Goal: Task Accomplishment & Management: Manage account settings

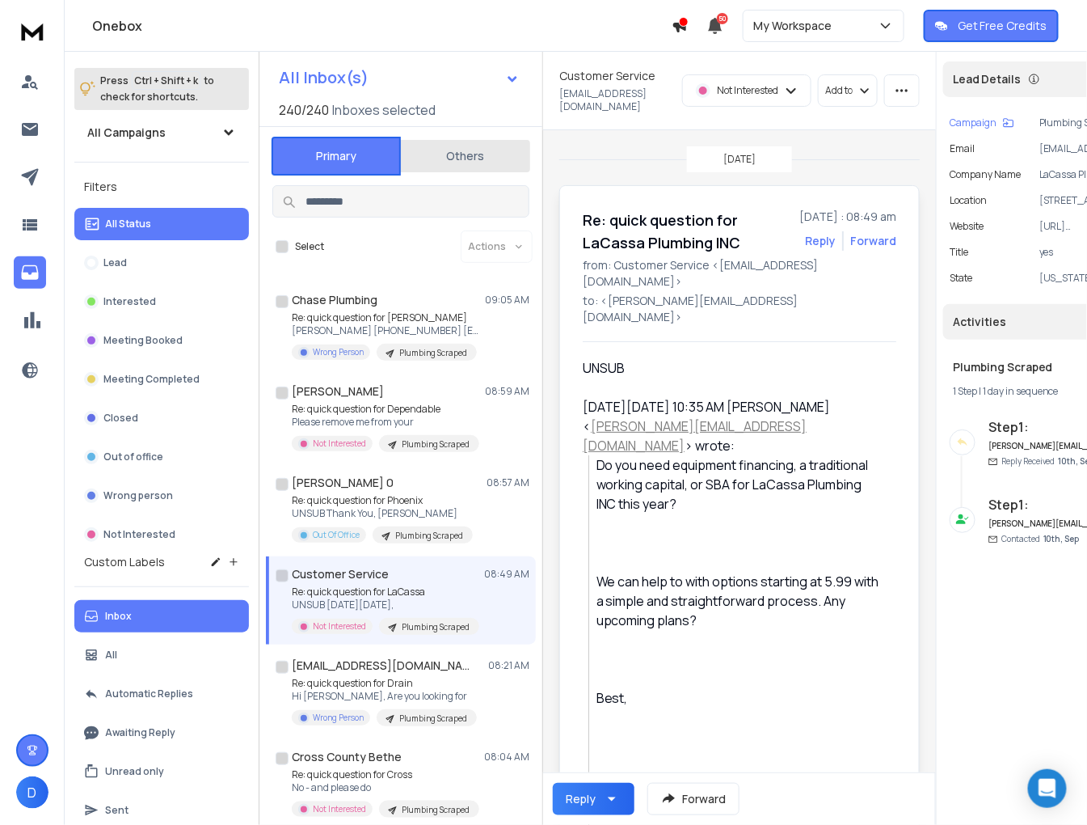
click at [375, 192] on input at bounding box center [400, 201] width 257 height 32
paste input "**********"
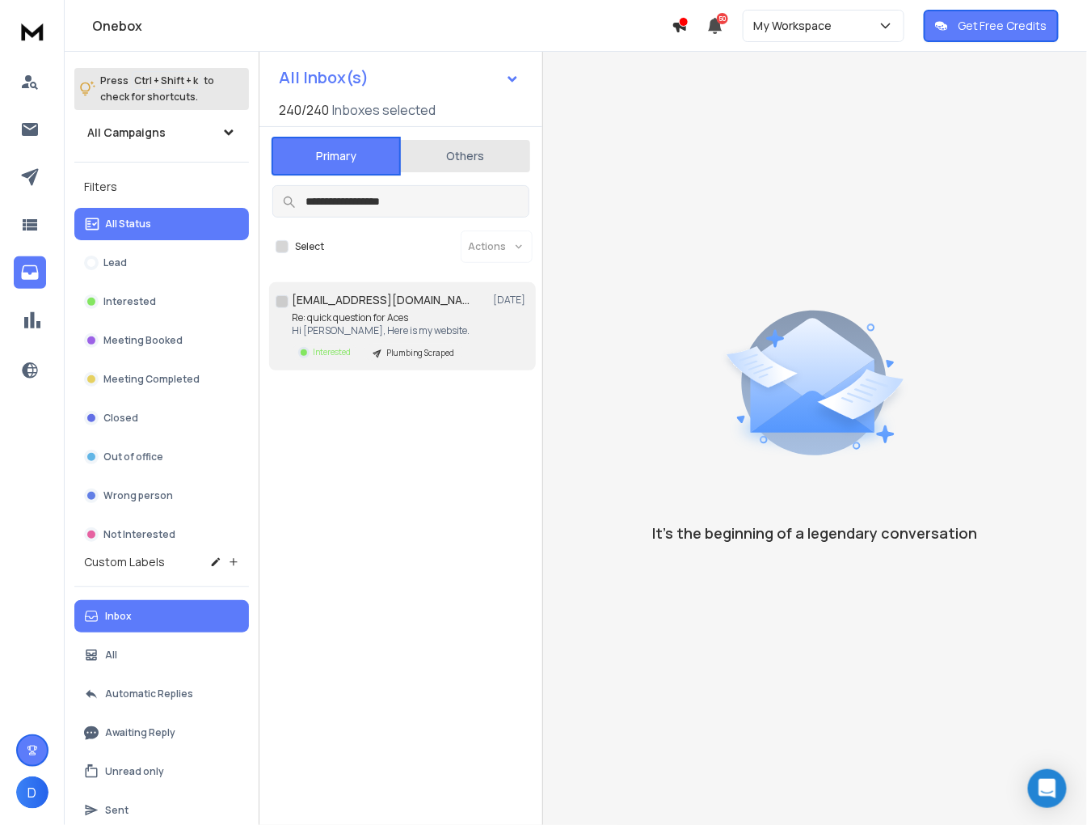
type input "**********"
click at [395, 317] on p "Re: quick question for Aces" at bounding box center [381, 317] width 178 height 13
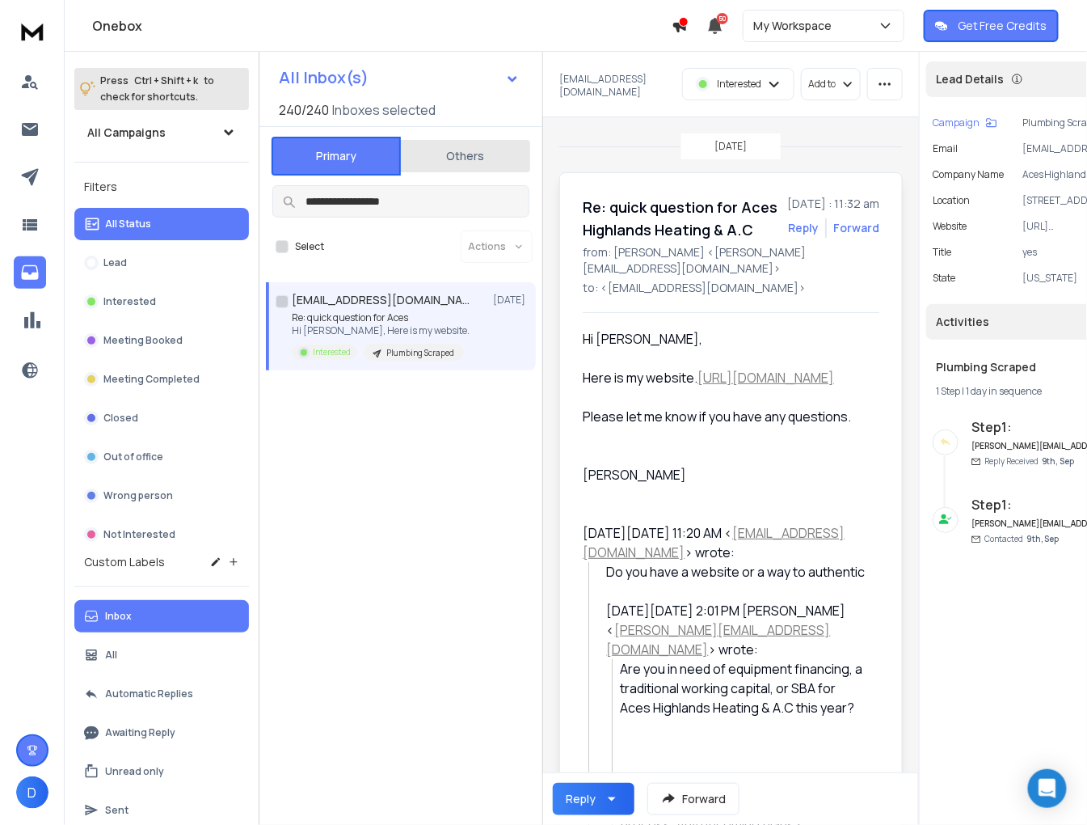
drag, startPoint x: 447, startPoint y: 207, endPoint x: 171, endPoint y: 194, distance: 276.0
click at [171, 194] on div "**********" at bounding box center [576, 464] width 1023 height 825
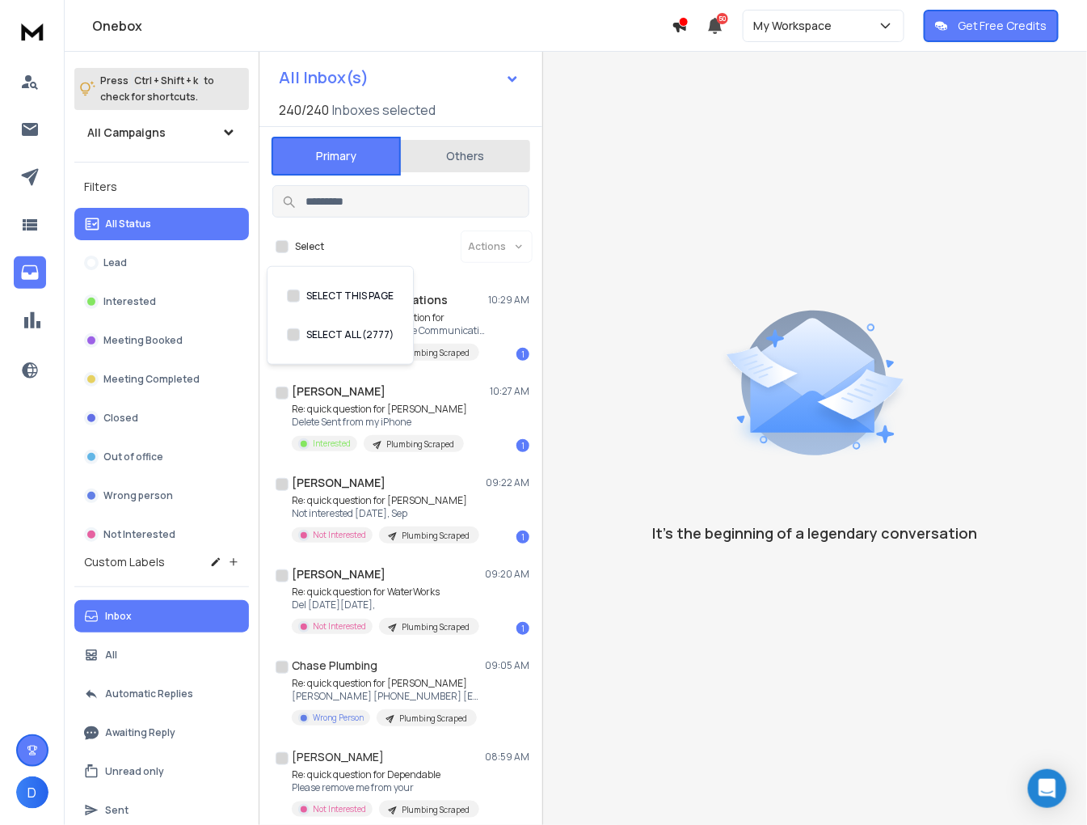
click at [346, 298] on label "SELECT THIS PAGE" at bounding box center [349, 295] width 87 height 13
click at [421, 299] on h1 "Corporate Communications" at bounding box center [370, 300] width 156 height 16
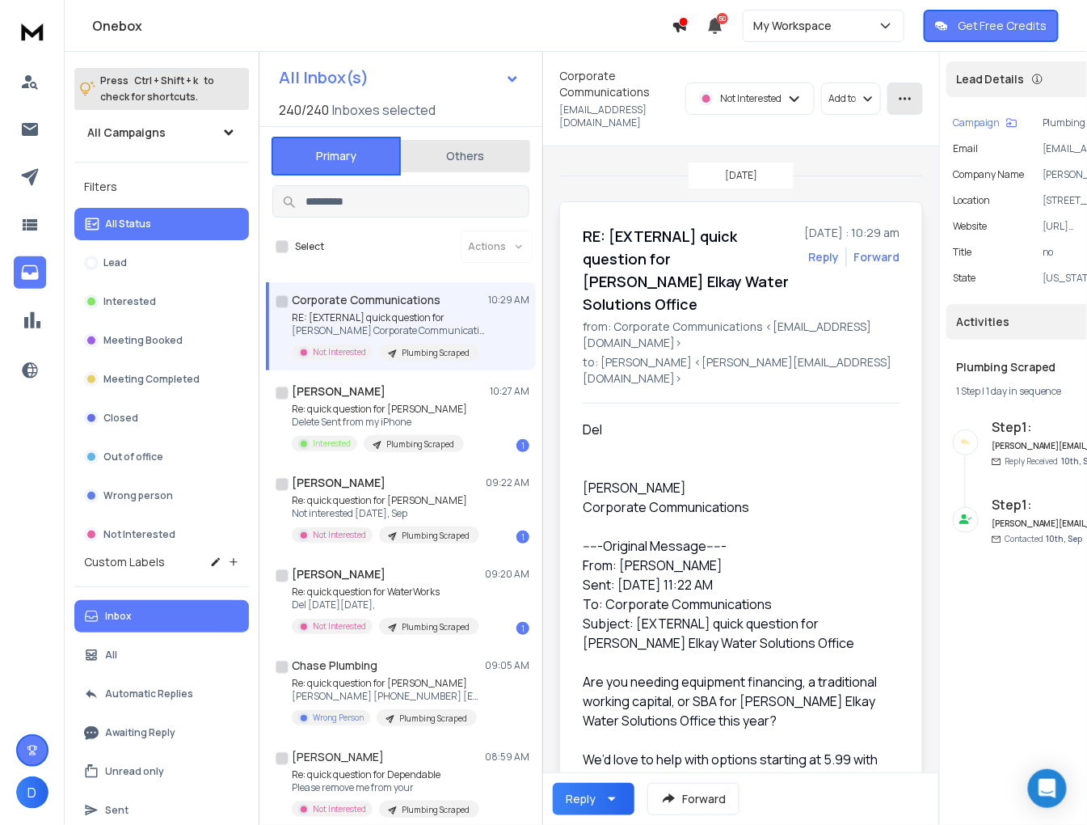
click at [913, 91] on icon "button" at bounding box center [905, 98] width 15 height 15
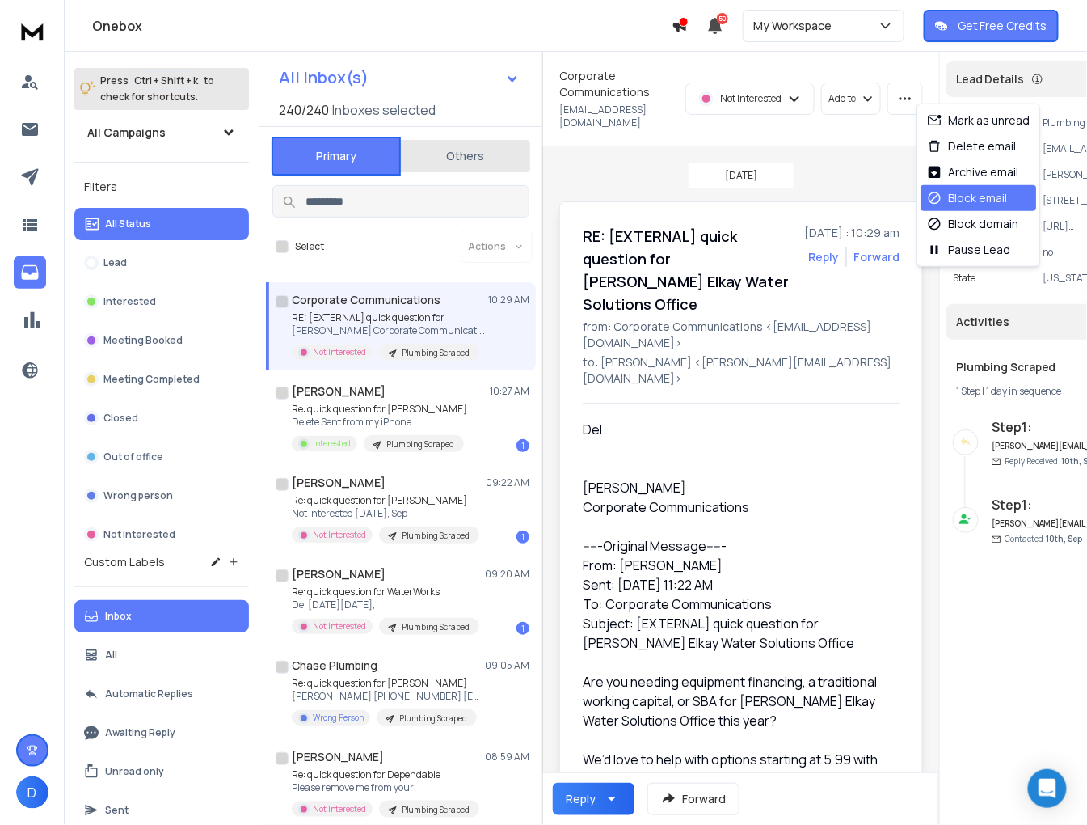
click at [981, 195] on div "Block email" at bounding box center [967, 198] width 80 height 16
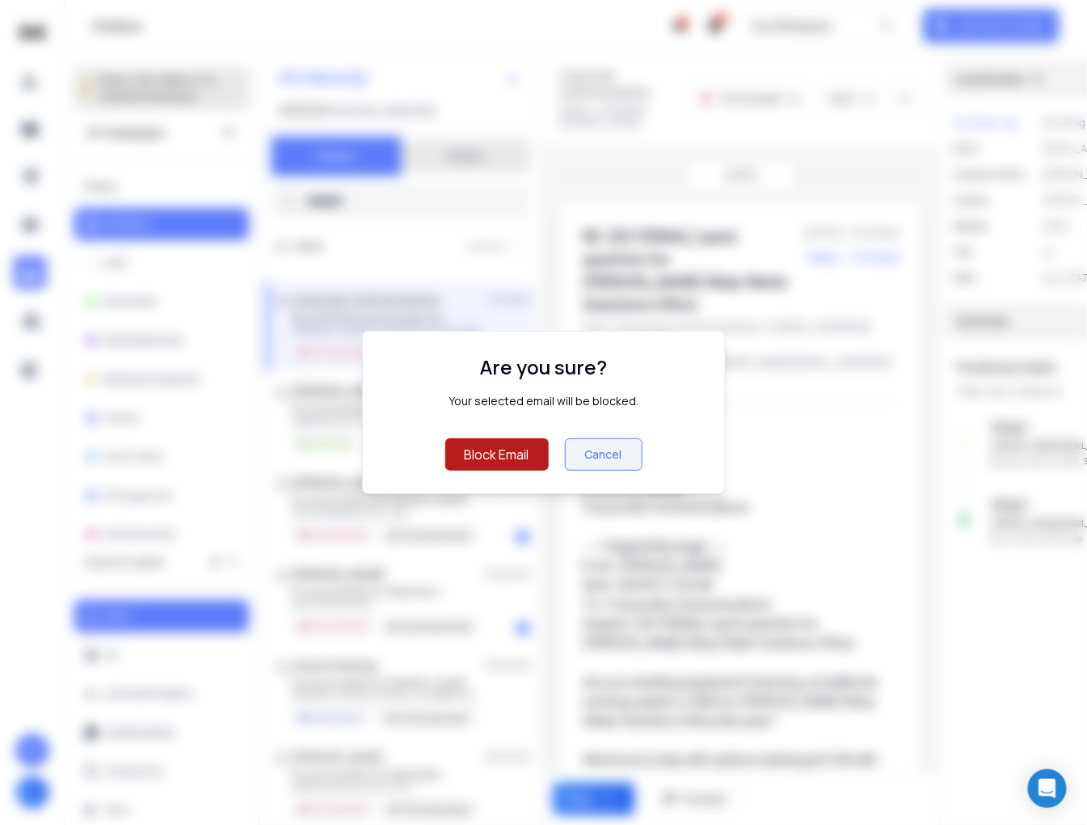
click at [497, 457] on button "Block Email" at bounding box center [496, 454] width 103 height 32
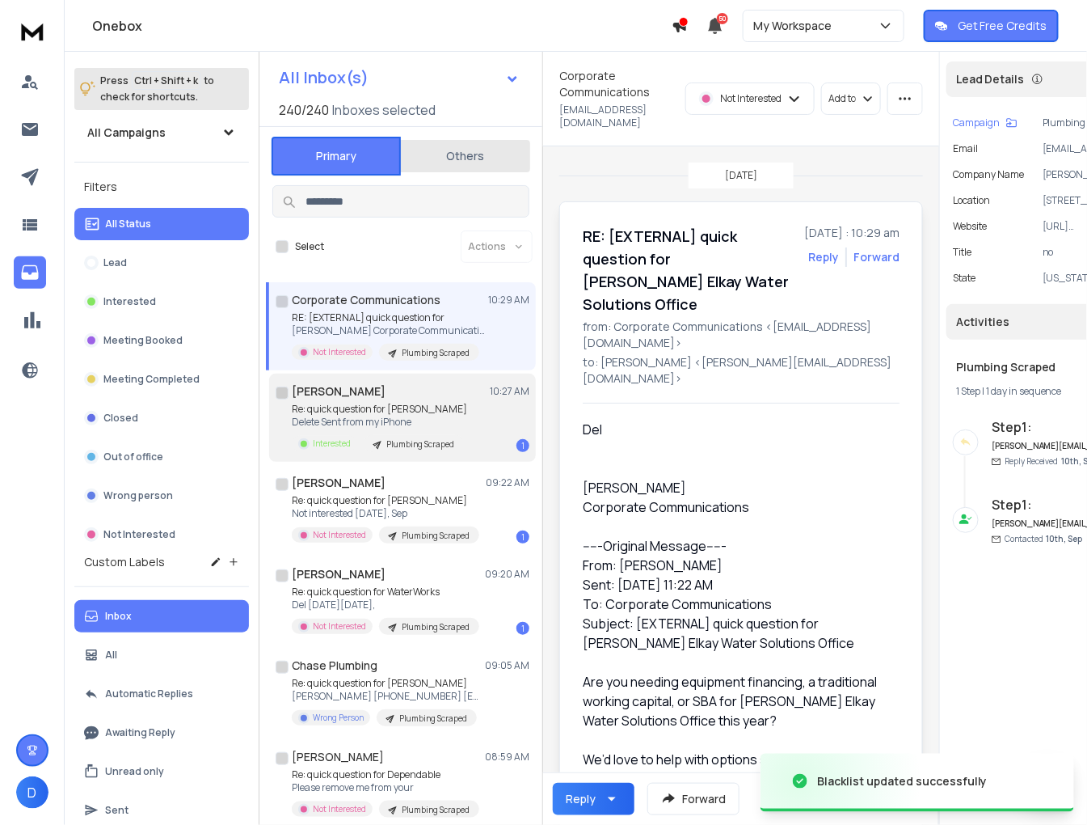
click at [471, 411] on div "Re: quick question for Annick Delete Sent from my iPhone Interested Plumbing Sc…" at bounding box center [411, 427] width 238 height 49
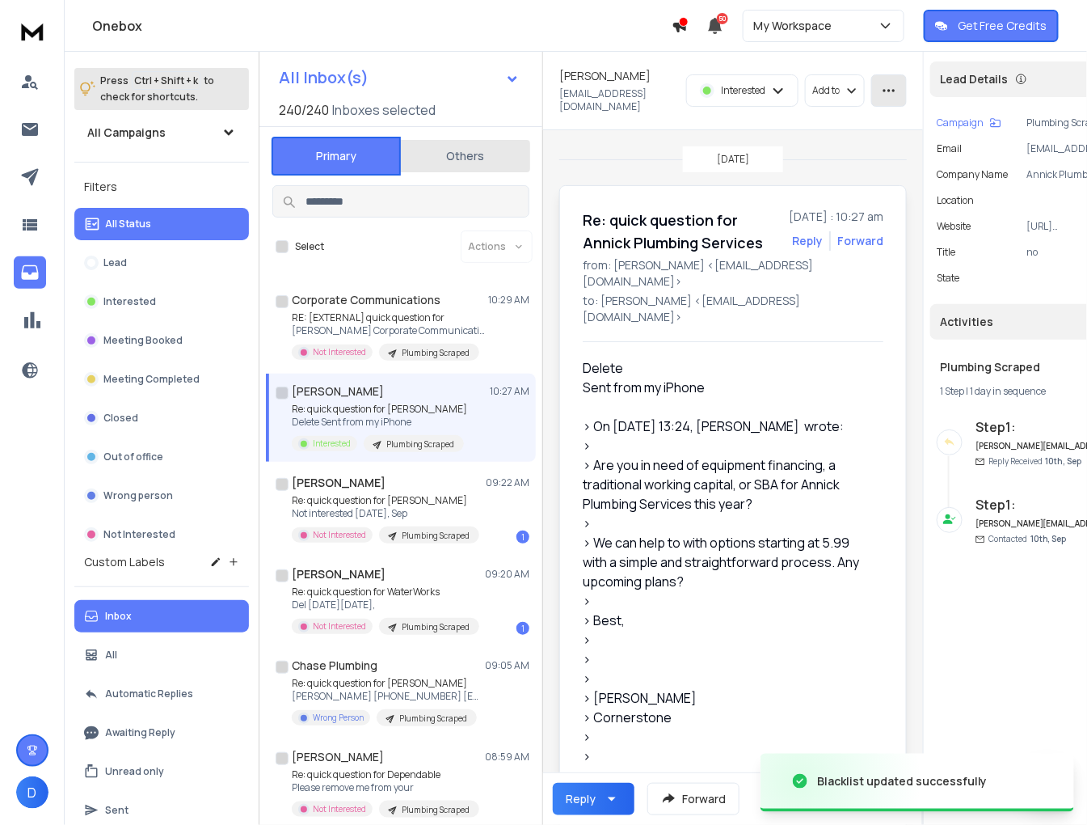
click at [896, 89] on icon "button" at bounding box center [890, 90] width 12 height 2
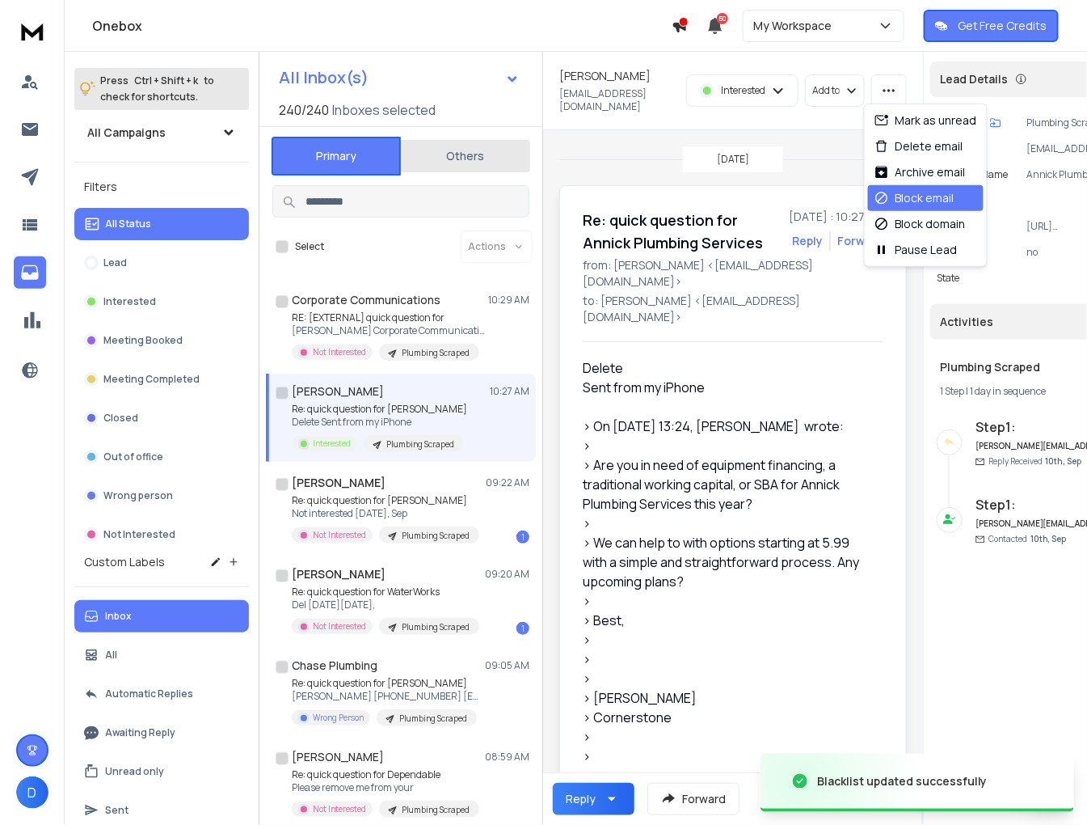
click at [932, 188] on div "Block email" at bounding box center [926, 198] width 116 height 26
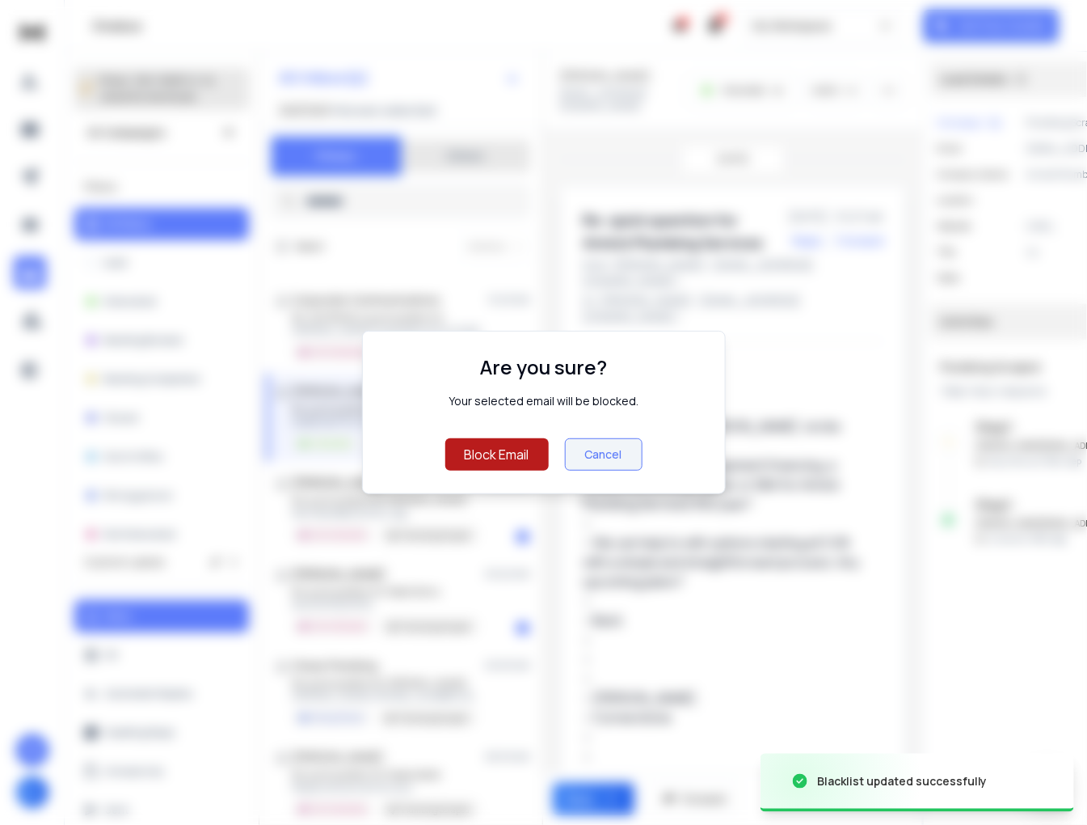
click at [496, 450] on button "Block Email" at bounding box center [496, 454] width 103 height 32
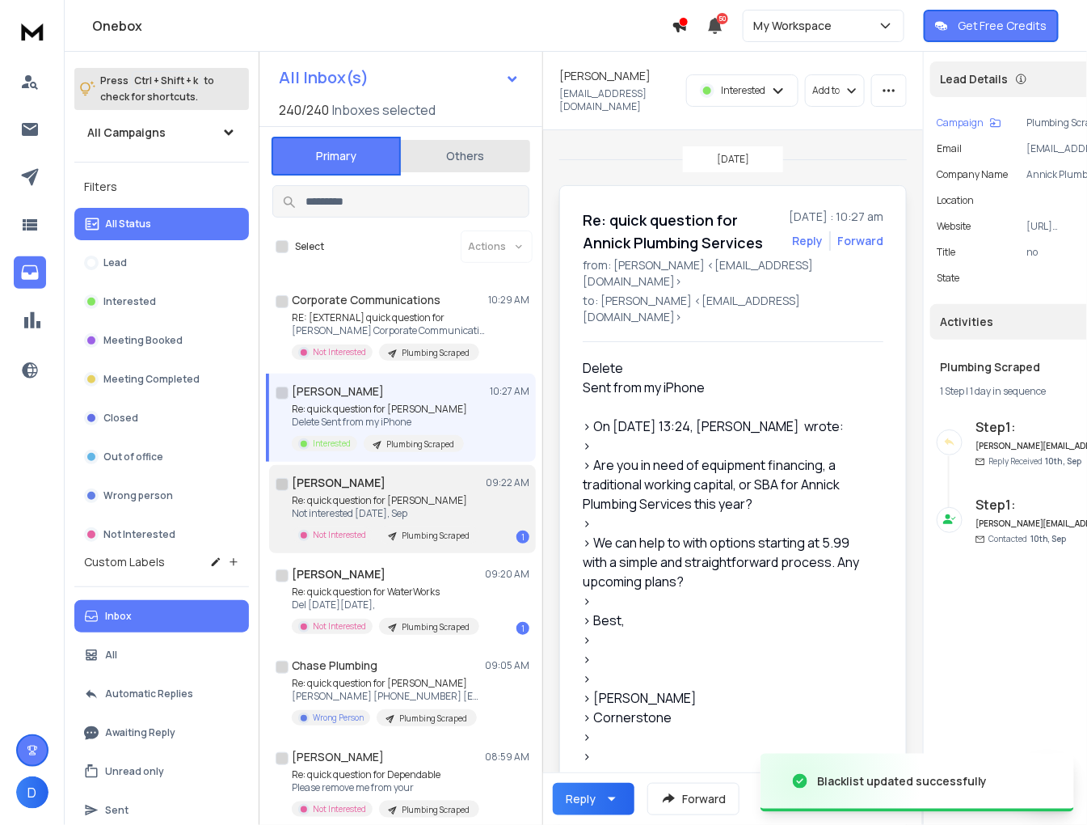
click at [424, 501] on p "Re: quick question for [PERSON_NAME]" at bounding box center [386, 500] width 188 height 13
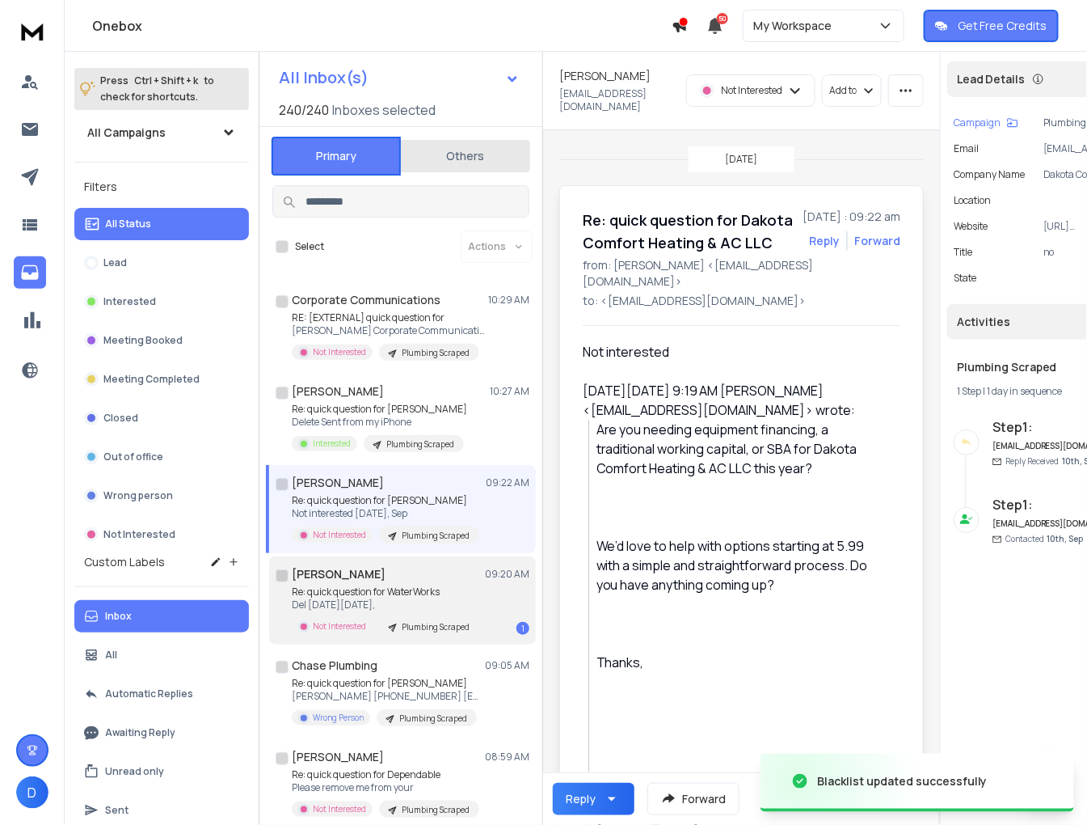
click at [397, 595] on p "Re: quick question for WaterWorks" at bounding box center [386, 591] width 188 height 13
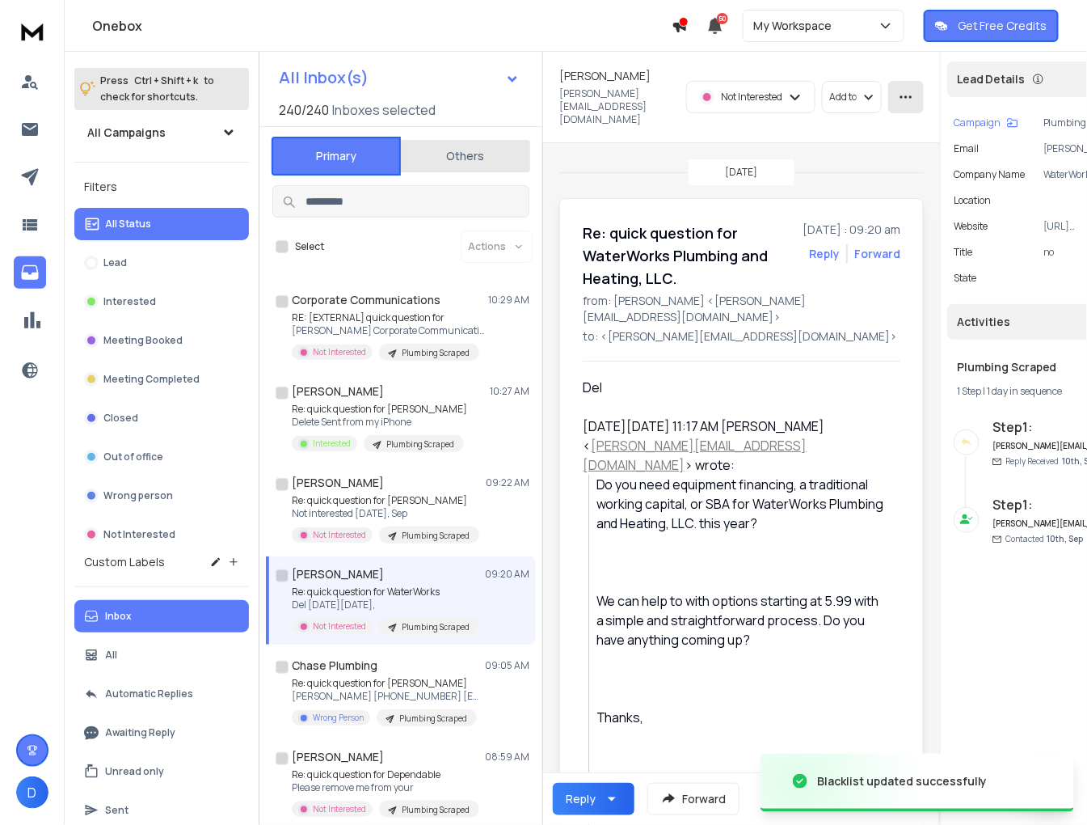
click at [914, 90] on icon "button" at bounding box center [906, 97] width 15 height 15
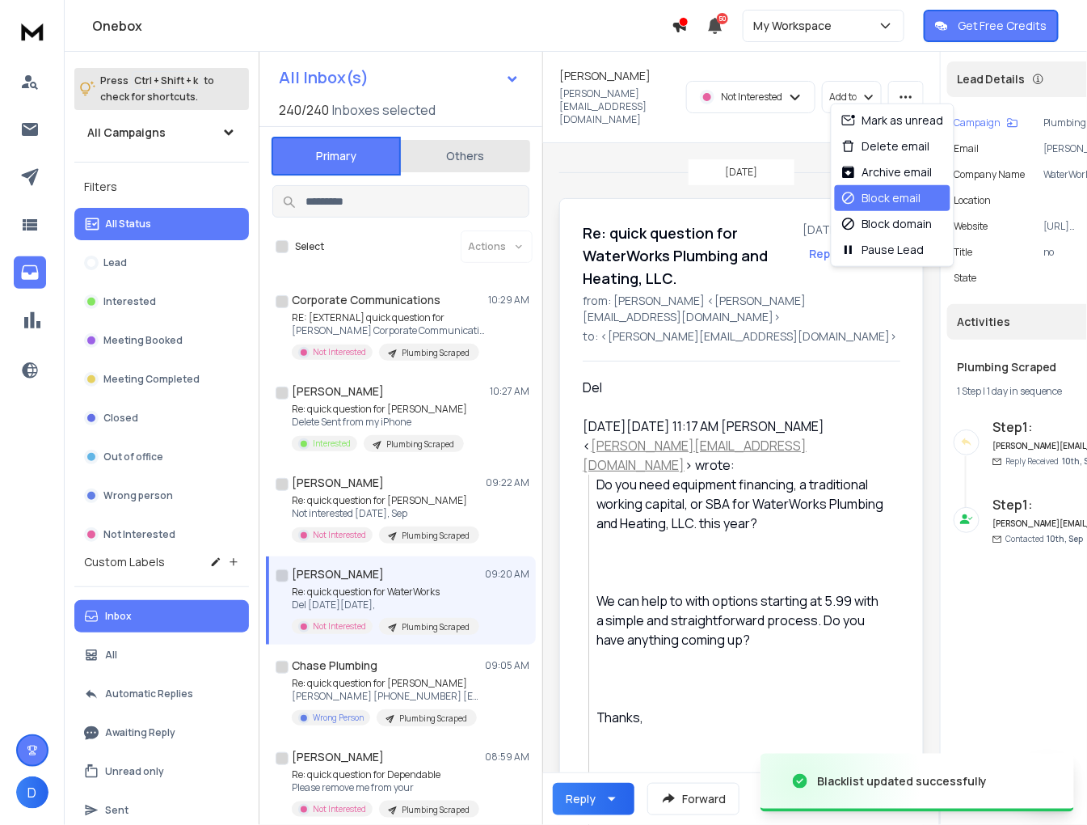
click at [898, 196] on div "Block email" at bounding box center [882, 198] width 80 height 16
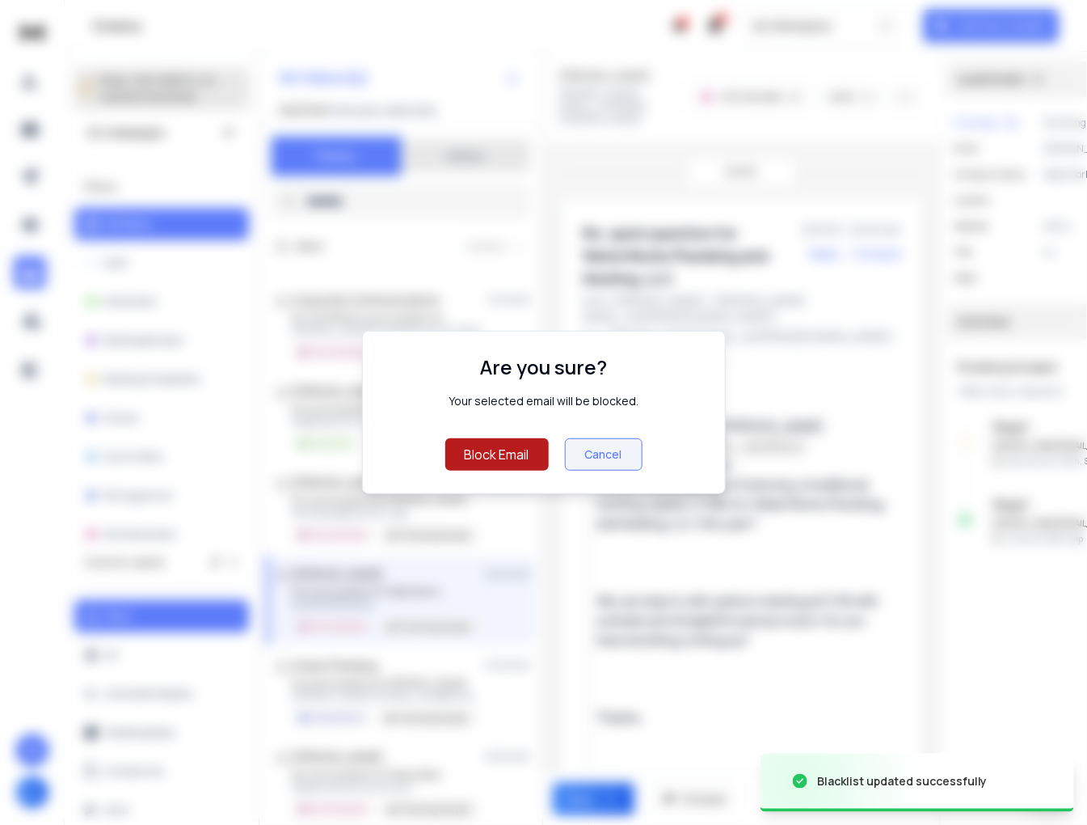
drag, startPoint x: 502, startPoint y: 450, endPoint x: 492, endPoint y: 442, distance: 12.8
click at [500, 450] on button "Block Email" at bounding box center [496, 454] width 103 height 32
